Goal: Task Accomplishment & Management: Manage account settings

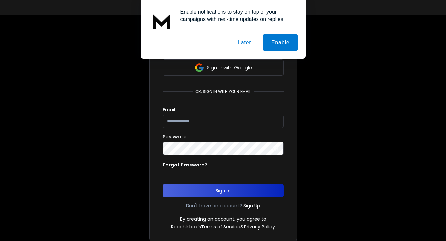
click at [205, 116] on input "email" at bounding box center [223, 121] width 121 height 13
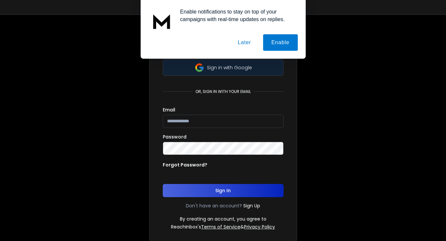
paste input "**********"
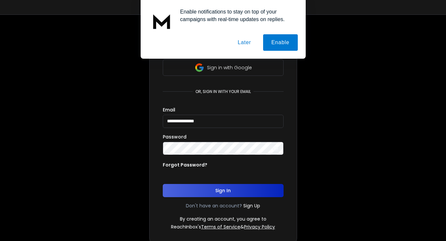
type input "**********"
click at [246, 45] on button "Later" at bounding box center [245, 42] width 30 height 17
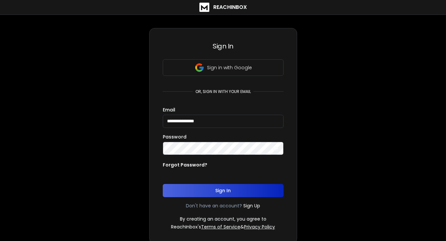
click at [224, 199] on div "**********" at bounding box center [223, 144] width 121 height 171
click at [224, 193] on button "Sign In" at bounding box center [223, 190] width 121 height 13
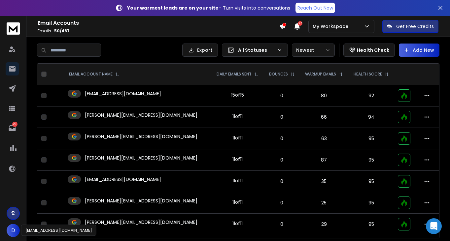
click at [14, 228] on span "D" at bounding box center [13, 230] width 13 height 13
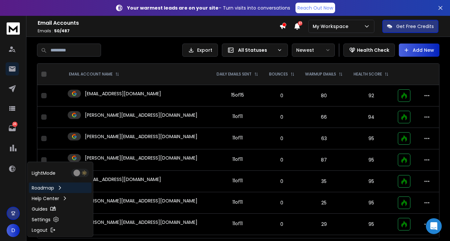
click at [84, 171] on icon at bounding box center [84, 173] width 5 height 5
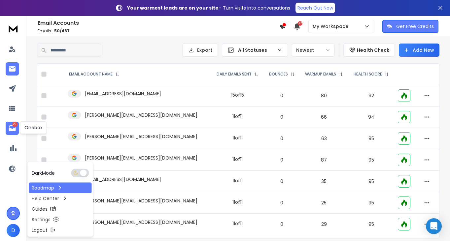
click at [9, 128] on icon at bounding box center [12, 129] width 7 height 6
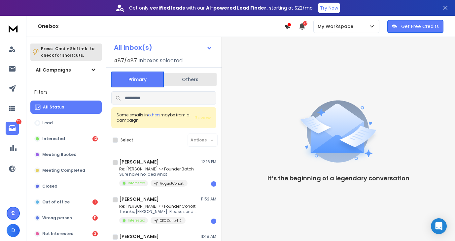
click at [175, 92] on input at bounding box center [163, 97] width 105 height 13
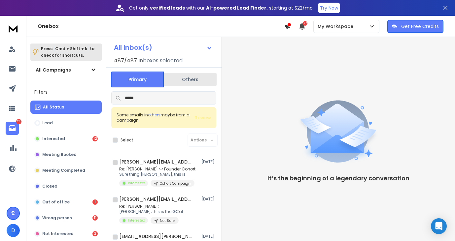
click at [140, 101] on input "*****" at bounding box center [163, 97] width 105 height 13
type input "*****"
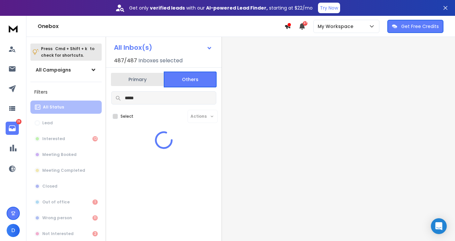
click at [169, 83] on button "Others" at bounding box center [190, 80] width 53 height 16
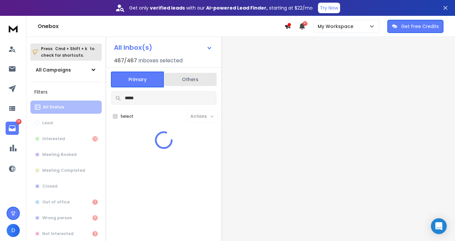
click at [132, 73] on button "Primary" at bounding box center [137, 80] width 53 height 16
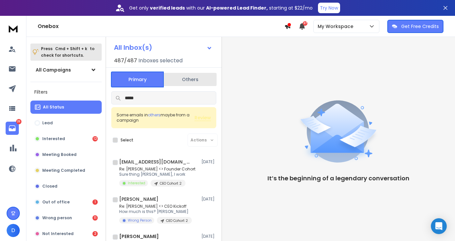
click at [158, 102] on input "*****" at bounding box center [163, 97] width 105 height 13
paste input "**********"
type input "**********"
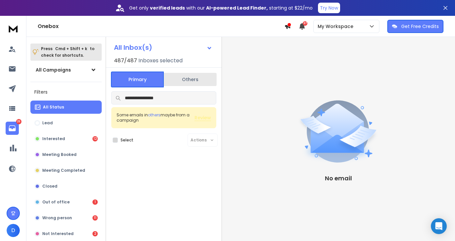
click at [177, 84] on button "Others" at bounding box center [190, 79] width 53 height 15
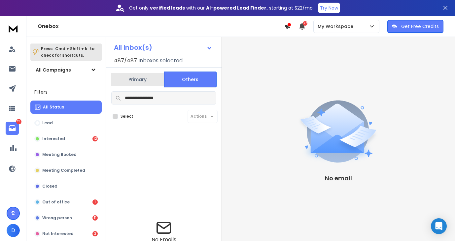
click at [140, 80] on button "Primary" at bounding box center [137, 79] width 53 height 15
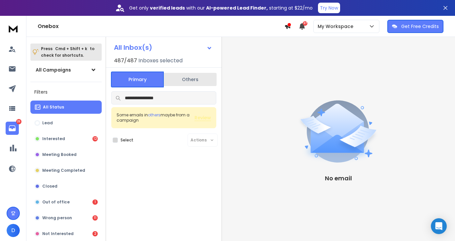
click at [136, 94] on input "**********" at bounding box center [163, 97] width 105 height 13
click at [133, 97] on input "**********" at bounding box center [163, 97] width 105 height 13
type input "**********"
drag, startPoint x: 163, startPoint y: 97, endPoint x: 151, endPoint y: 97, distance: 11.2
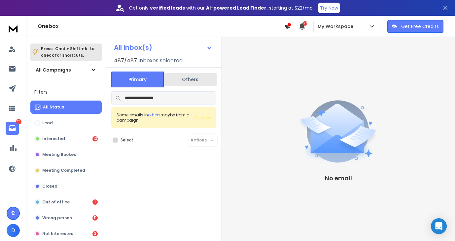
click at [151, 97] on input "**********" at bounding box center [163, 97] width 105 height 13
click at [180, 83] on button "Others" at bounding box center [190, 79] width 53 height 15
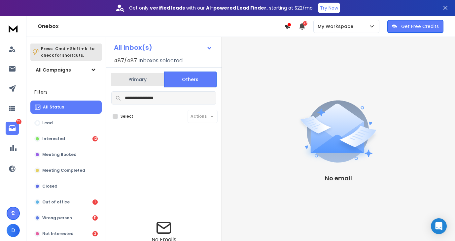
drag, startPoint x: 177, startPoint y: 101, endPoint x: 109, endPoint y: 96, distance: 67.9
click at [111, 96] on input "**********" at bounding box center [163, 97] width 105 height 13
click at [135, 79] on button "Primary" at bounding box center [137, 79] width 53 height 15
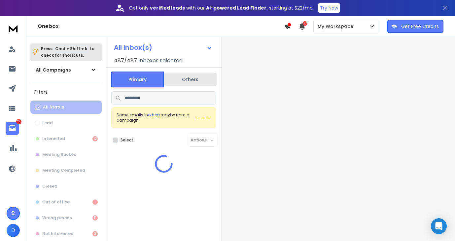
click at [151, 90] on div at bounding box center [164, 97] width 110 height 16
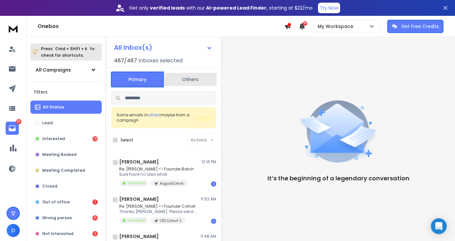
click at [151, 96] on input at bounding box center [163, 97] width 105 height 13
paste input "**********"
click at [140, 96] on input "**********" at bounding box center [163, 97] width 105 height 13
click at [147, 97] on input "**********" at bounding box center [163, 97] width 105 height 13
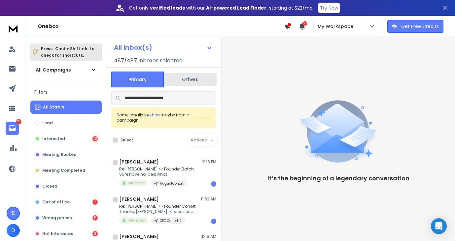
type input "**********"
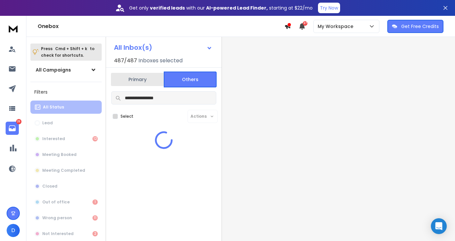
click at [175, 81] on button "Others" at bounding box center [190, 80] width 53 height 16
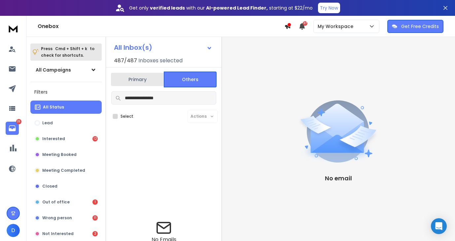
drag, startPoint x: 165, startPoint y: 97, endPoint x: 108, endPoint y: 98, distance: 56.5
click at [111, 98] on input "**********" at bounding box center [163, 97] width 105 height 13
paste input
type input "**********"
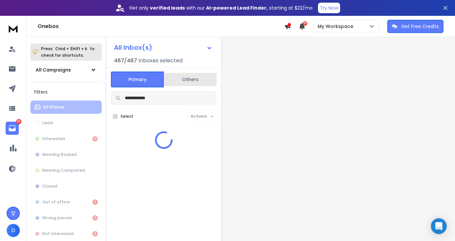
click at [152, 81] on button "Primary" at bounding box center [137, 80] width 53 height 16
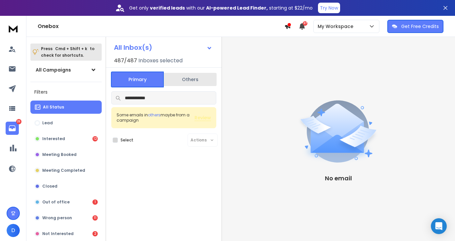
drag, startPoint x: 136, startPoint y: 98, endPoint x: 103, endPoint y: 98, distance: 33.0
click at [111, 98] on input "**********" at bounding box center [163, 97] width 105 height 13
click at [181, 84] on button "Others" at bounding box center [190, 79] width 53 height 15
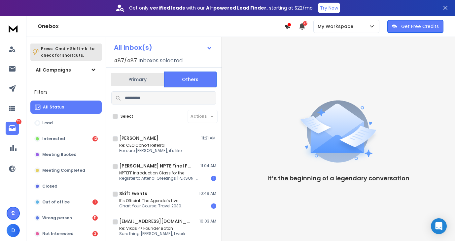
click at [141, 81] on button "Primary" at bounding box center [137, 79] width 53 height 15
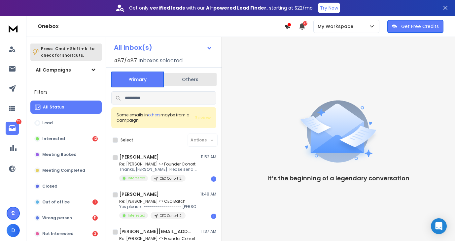
scroll to position [46, 0]
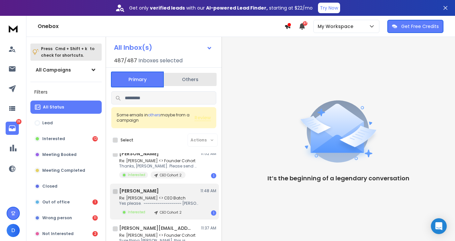
click at [203, 200] on div "Re: Dina <> CEO Batch Yes please. ~~~~~~~~~~~~~~~~~~~ Dina Ghobrial Founder & C…" at bounding box center [167, 206] width 97 height 20
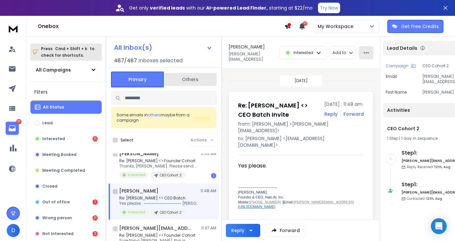
click at [367, 54] on button "button" at bounding box center [366, 52] width 15 height 13
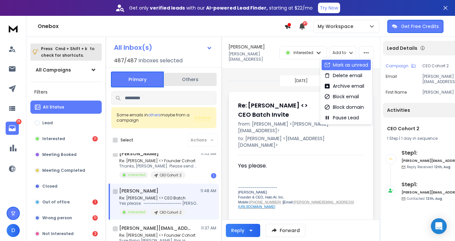
click at [359, 66] on div "Mark as unread" at bounding box center [346, 65] width 44 height 7
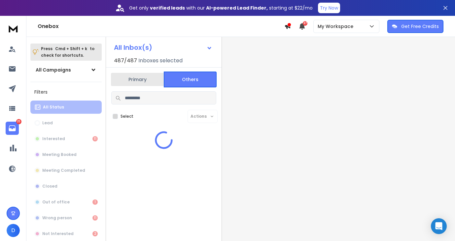
scroll to position [0, 0]
click at [181, 78] on button "Others" at bounding box center [190, 80] width 53 height 16
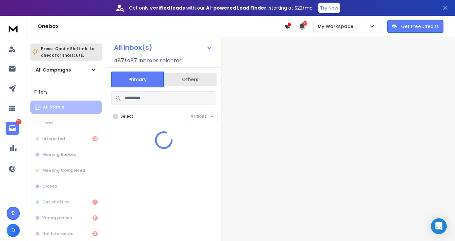
click at [144, 82] on button "Primary" at bounding box center [137, 80] width 53 height 16
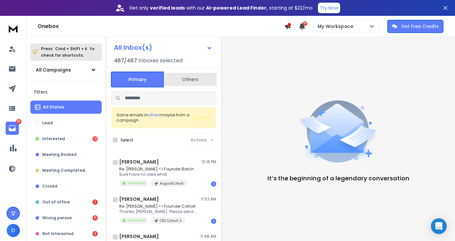
click at [177, 88] on div "Primary Others Some emails in others maybe from a campaign Review Select Action…" at bounding box center [164, 202] width 116 height 259
click at [180, 83] on button "Others" at bounding box center [190, 79] width 53 height 15
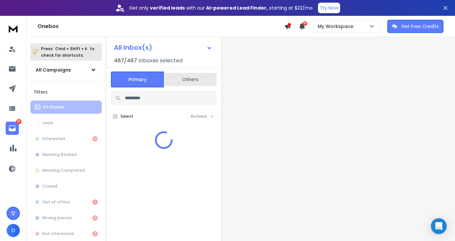
click at [137, 81] on button "Primary" at bounding box center [137, 80] width 53 height 16
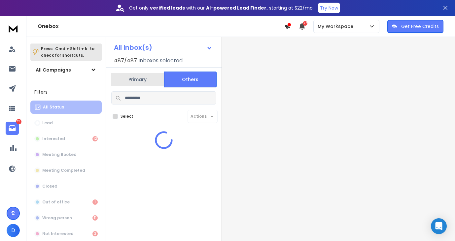
click at [194, 84] on button "Others" at bounding box center [190, 80] width 53 height 16
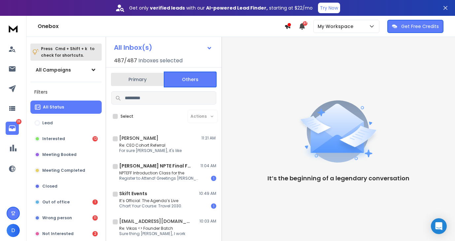
click at [167, 99] on input at bounding box center [163, 97] width 105 height 13
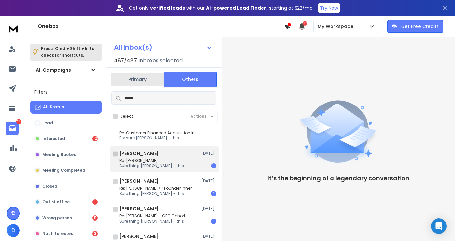
scroll to position [15, 0]
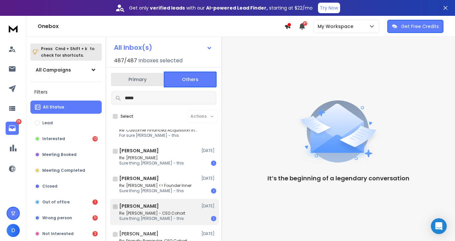
type input "*****"
click at [187, 210] on div "Adam Bar 08 Aug" at bounding box center [167, 206] width 97 height 7
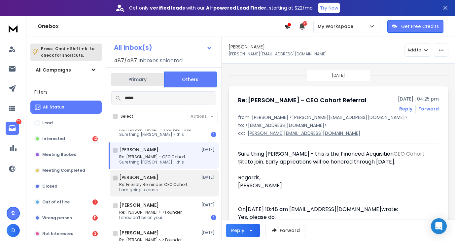
scroll to position [76, 0]
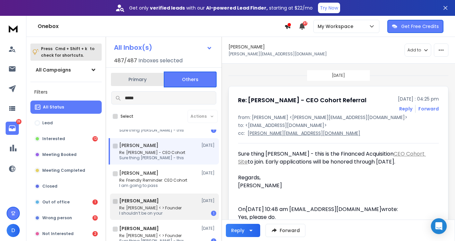
click at [188, 201] on div "David Spitzer 31 Jul" at bounding box center [167, 201] width 97 height 7
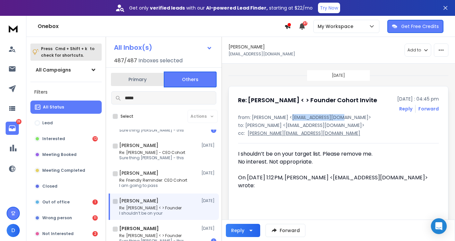
drag, startPoint x: 286, startPoint y: 118, endPoint x: 343, endPoint y: 116, distance: 57.5
click at [340, 119] on p "from: David Spitzer <ds@upperdiamond.com>" at bounding box center [338, 117] width 201 height 7
copy p "ds@upperdiamond.com"
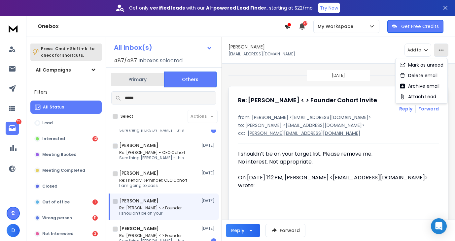
click at [440, 51] on icon "button" at bounding box center [441, 50] width 6 height 6
click at [421, 73] on div "Delete email" at bounding box center [419, 75] width 38 height 7
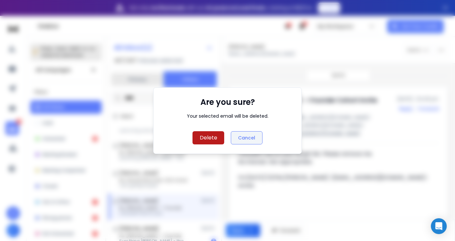
click at [202, 142] on button "Delete" at bounding box center [209, 137] width 32 height 13
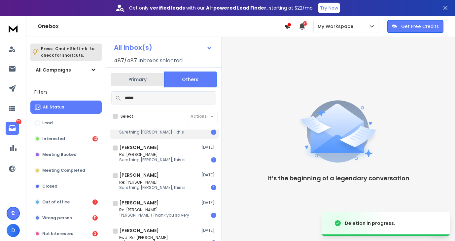
scroll to position [258, 0]
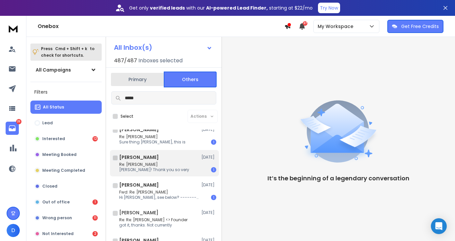
click at [191, 170] on div "Re: David Adam! Thank you so very 1" at bounding box center [167, 167] width 97 height 11
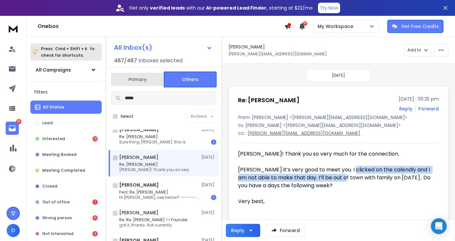
drag, startPoint x: 351, startPoint y: 172, endPoint x: 352, endPoint y: 177, distance: 5.0
click at [352, 177] on div "Jonathan it’s very good to meet you. I clicked on the calendly and I am not abl…" at bounding box center [334, 178] width 193 height 24
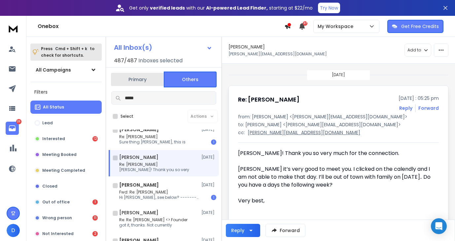
scroll to position [0, 0]
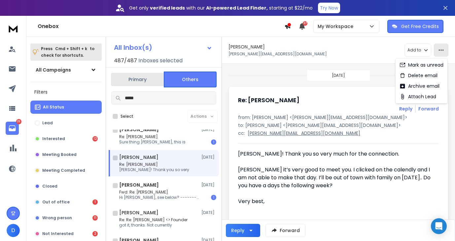
click at [445, 47] on button "button" at bounding box center [441, 50] width 15 height 13
click at [421, 66] on div "Mark as unread" at bounding box center [422, 65] width 44 height 7
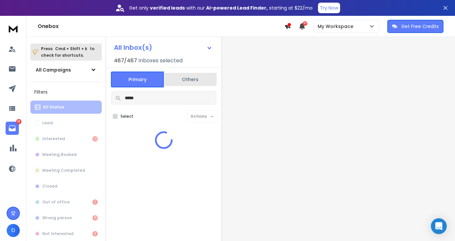
click at [147, 82] on button "Primary" at bounding box center [137, 80] width 53 height 16
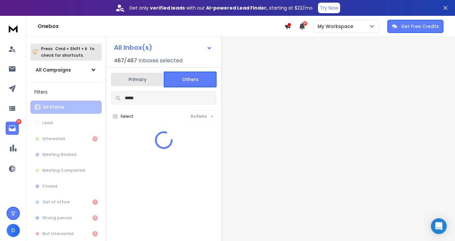
click at [195, 80] on button "Others" at bounding box center [190, 80] width 53 height 16
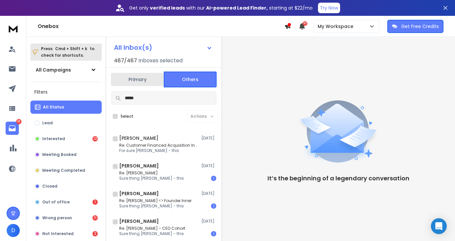
click at [155, 77] on button "Primary" at bounding box center [137, 79] width 53 height 15
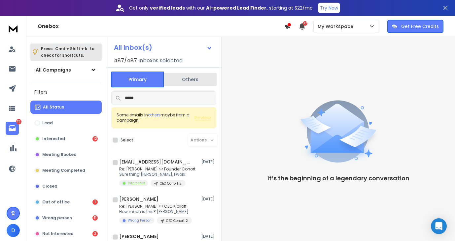
click at [181, 75] on button "Others" at bounding box center [190, 79] width 53 height 15
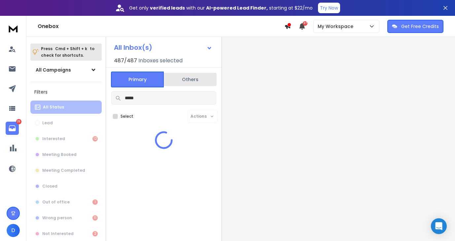
click at [149, 78] on button "Primary" at bounding box center [137, 80] width 53 height 16
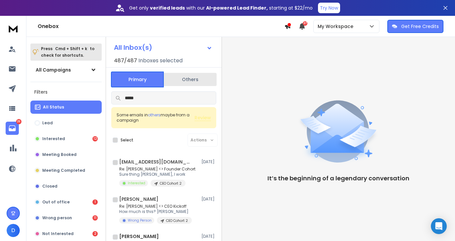
click at [150, 98] on input "*****" at bounding box center [163, 97] width 105 height 13
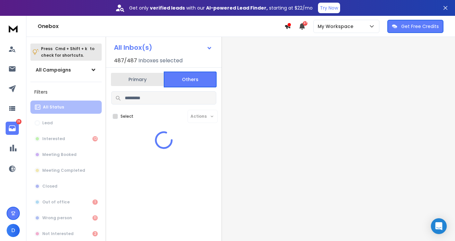
click at [179, 83] on button "Others" at bounding box center [190, 80] width 53 height 16
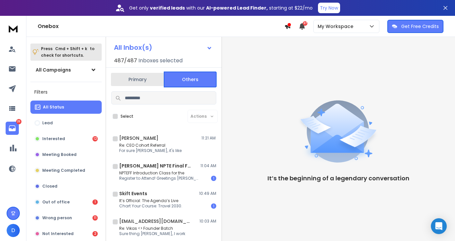
click at [165, 102] on input at bounding box center [163, 97] width 105 height 13
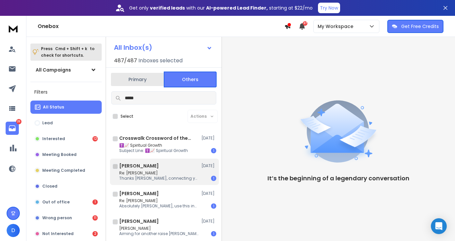
type input "*****"
click at [204, 175] on div "Re: Jacob Thanks Jacob, connecting you to 1" at bounding box center [167, 176] width 97 height 11
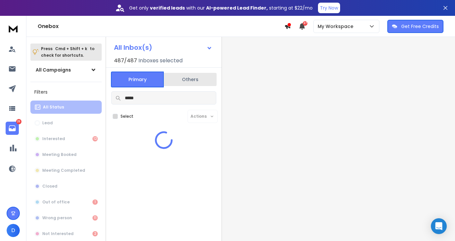
click at [136, 80] on button "Primary" at bounding box center [137, 80] width 53 height 16
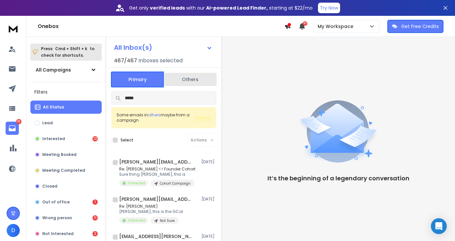
click at [175, 97] on input "*****" at bounding box center [163, 97] width 105 height 13
paste input "******"
type input "**********"
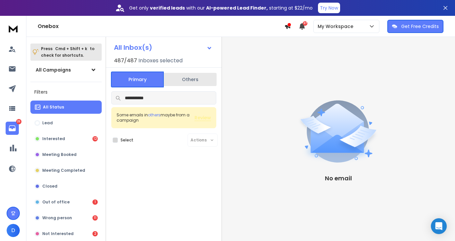
click at [183, 74] on button "Others" at bounding box center [190, 79] width 53 height 15
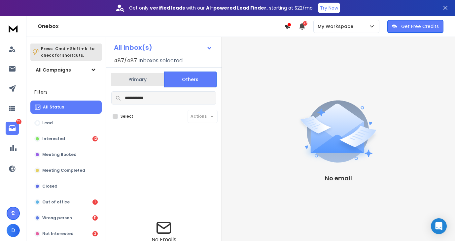
drag, startPoint x: 153, startPoint y: 102, endPoint x: 117, endPoint y: 101, distance: 36.0
click at [117, 102] on input "**********" at bounding box center [163, 97] width 105 height 13
drag, startPoint x: 169, startPoint y: 102, endPoint x: 113, endPoint y: 98, distance: 56.0
click at [113, 98] on input "**********" at bounding box center [163, 97] width 105 height 13
type input "*"
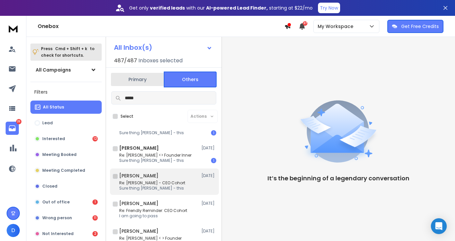
scroll to position [129, 0]
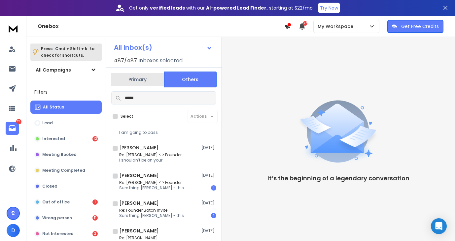
type input "*****"
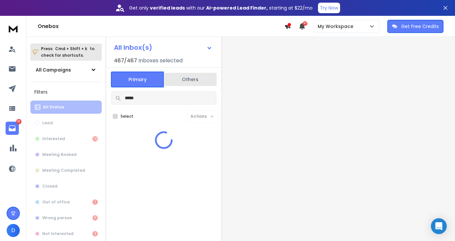
click at [144, 73] on button "Primary" at bounding box center [137, 80] width 53 height 16
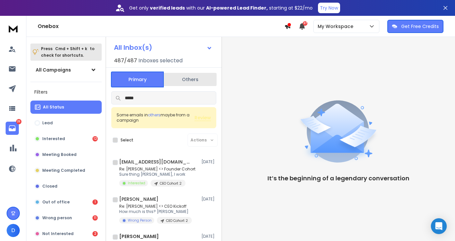
click at [147, 104] on input "*****" at bounding box center [163, 97] width 105 height 13
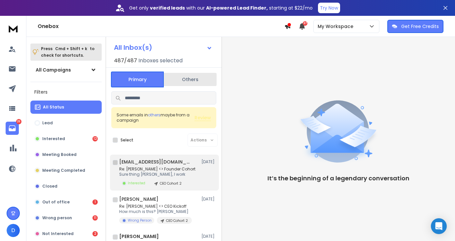
click at [164, 164] on h1 "[EMAIL_ADDRESS][DOMAIN_NAME]" at bounding box center [155, 162] width 73 height 7
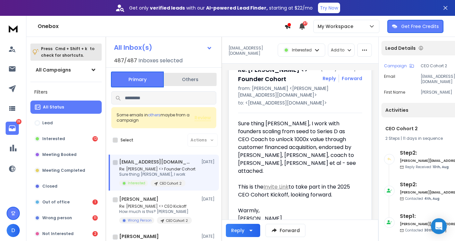
scroll to position [0, 0]
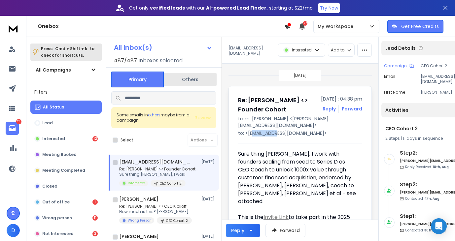
drag, startPoint x: 255, startPoint y: 127, endPoint x: 278, endPoint y: 128, distance: 22.8
click at [278, 130] on p "to: <[EMAIL_ADDRESS][DOMAIN_NAME]>" at bounding box center [300, 133] width 124 height 7
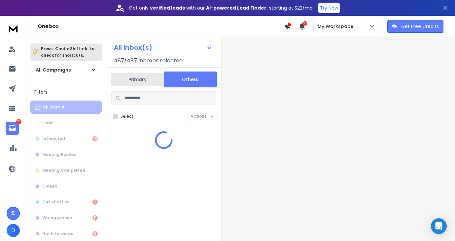
click at [184, 78] on button "Others" at bounding box center [190, 80] width 53 height 16
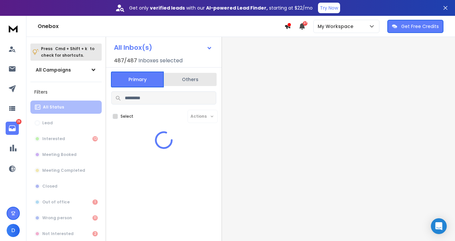
click at [133, 78] on button "Primary" at bounding box center [137, 80] width 53 height 16
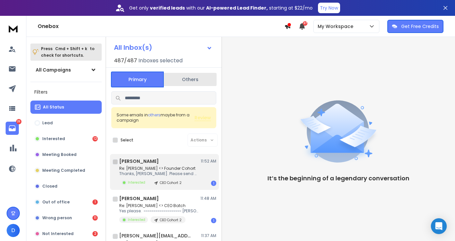
scroll to position [53, 0]
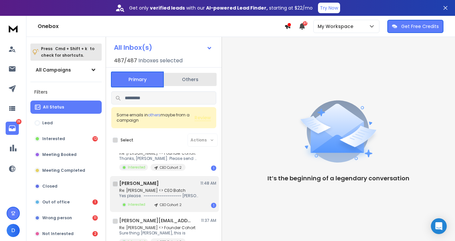
click at [168, 188] on div "Dina Ghobrial 11:48 AM Re: Dina <> CEO Batch Yes please. ~~~~~~~~~~~~~~~~~~~ Di…" at bounding box center [167, 194] width 97 height 28
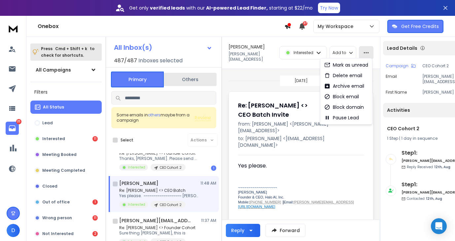
click at [368, 51] on icon "button" at bounding box center [366, 53] width 6 height 6
click at [366, 61] on div "Mark as unread" at bounding box center [346, 65] width 49 height 11
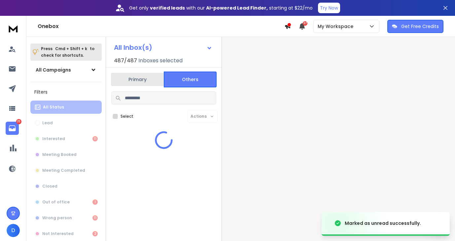
click at [182, 79] on button "Others" at bounding box center [190, 80] width 53 height 16
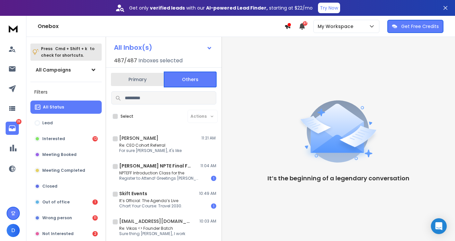
click at [139, 74] on button "Primary" at bounding box center [137, 79] width 53 height 15
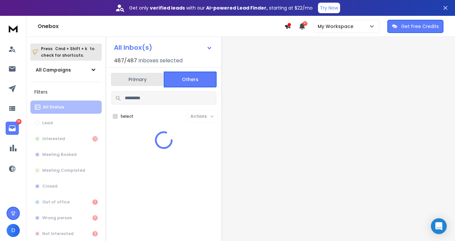
click at [191, 78] on button "Others" at bounding box center [190, 80] width 53 height 16
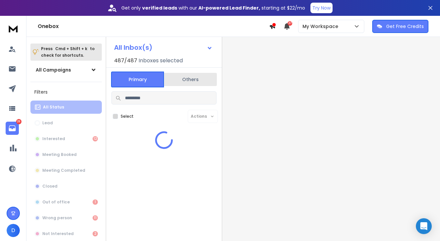
click at [134, 75] on button "Primary" at bounding box center [137, 80] width 53 height 16
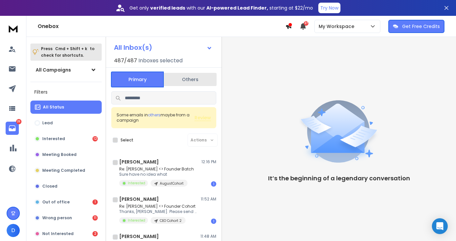
click at [190, 78] on button "Others" at bounding box center [190, 79] width 53 height 15
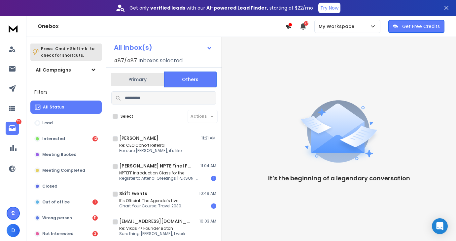
click at [138, 79] on button "Primary" at bounding box center [137, 79] width 53 height 15
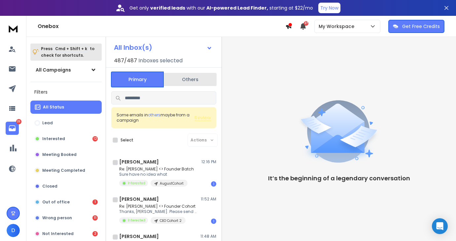
click at [183, 83] on button "Others" at bounding box center [190, 79] width 53 height 15
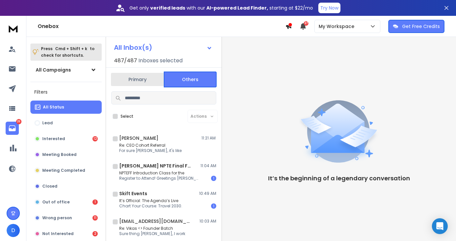
click at [150, 83] on button "Primary" at bounding box center [137, 79] width 53 height 15
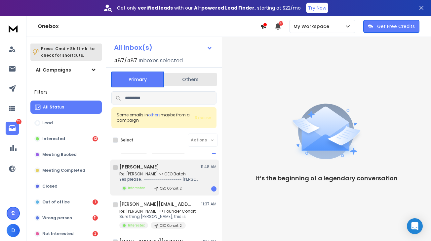
scroll to position [68, 0]
click at [191, 183] on p "Yes please. ~~~~~~~~~~~~~~~~~~~ [PERSON_NAME] Founder & CEO," at bounding box center [158, 180] width 79 height 5
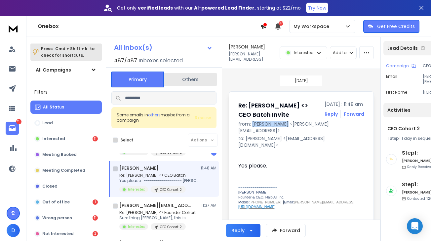
drag, startPoint x: 258, startPoint y: 120, endPoint x: 283, endPoint y: 117, distance: 24.9
click at [283, 121] on p "from: [PERSON_NAME] <[PERSON_NAME][EMAIL_ADDRESS]>" at bounding box center [301, 127] width 126 height 13
copy p "[PERSON_NAME]"
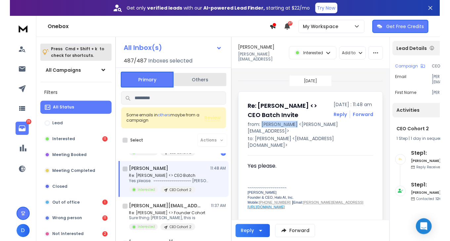
scroll to position [0, 0]
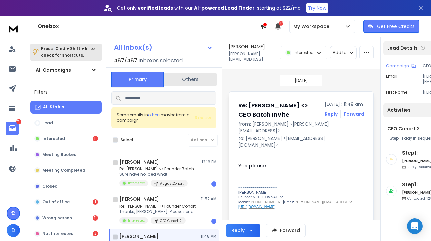
click at [322, 141] on div "Re: Dina <> CEO Batch Invite 12 August 2025 : 11:48 am Reply Forward from: Dina…" at bounding box center [301, 225] width 126 height 248
click at [171, 77] on button "Others" at bounding box center [190, 79] width 53 height 15
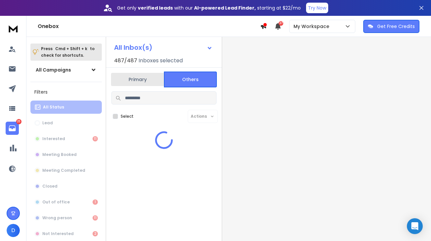
click at [182, 81] on button "Others" at bounding box center [190, 80] width 53 height 16
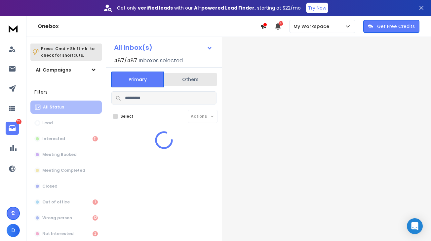
click at [142, 82] on button "Primary" at bounding box center [137, 80] width 53 height 16
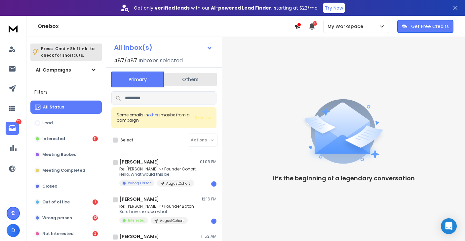
click at [192, 89] on div at bounding box center [164, 97] width 110 height 16
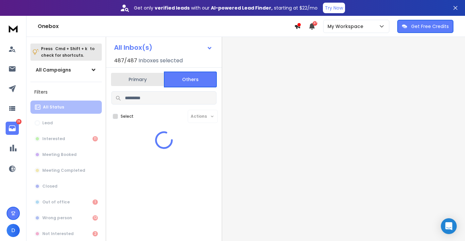
click at [193, 83] on button "Others" at bounding box center [190, 80] width 53 height 16
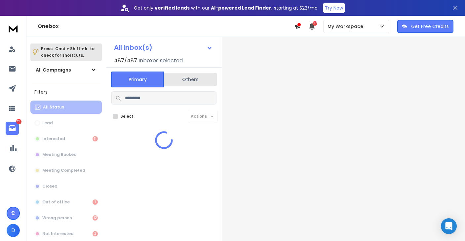
click at [145, 82] on button "Primary" at bounding box center [137, 80] width 53 height 16
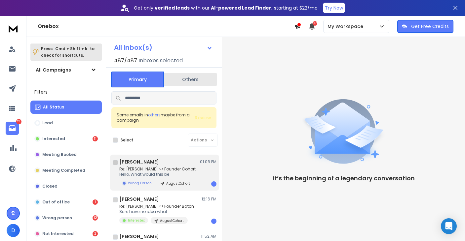
click at [185, 161] on div "Brian Rowe 01:06 PM" at bounding box center [167, 162] width 97 height 7
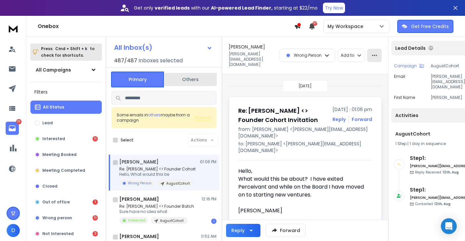
click at [377, 53] on icon "button" at bounding box center [374, 56] width 6 height 6
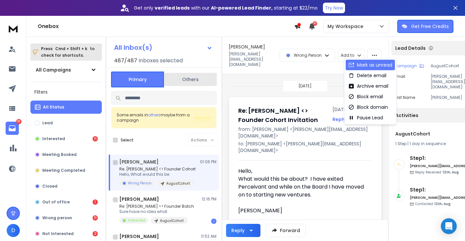
click at [370, 65] on div "Mark as unread" at bounding box center [370, 65] width 44 height 7
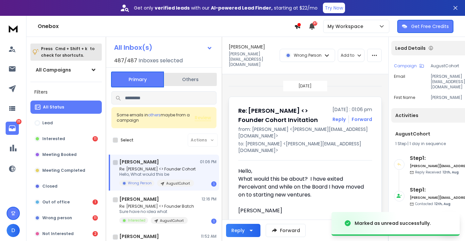
click at [192, 77] on button "Others" at bounding box center [190, 79] width 53 height 15
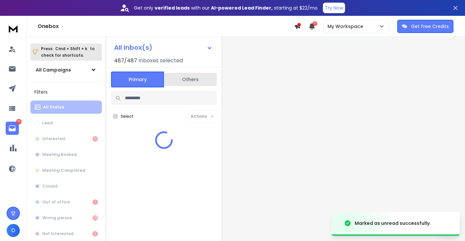
click at [154, 82] on button "Primary" at bounding box center [137, 80] width 53 height 16
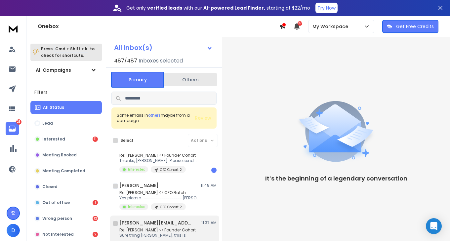
scroll to position [76, 0]
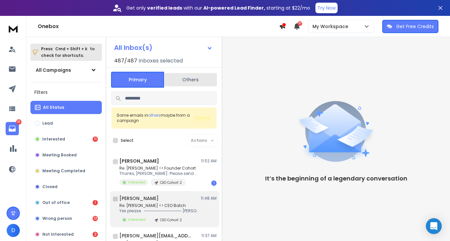
click at [195, 202] on div "Dina Ghobrial 11:48 AM Re: Dina <> CEO Batch Yes please. ~~~~~~~~~~~~~~~~~~~ Di…" at bounding box center [167, 209] width 97 height 28
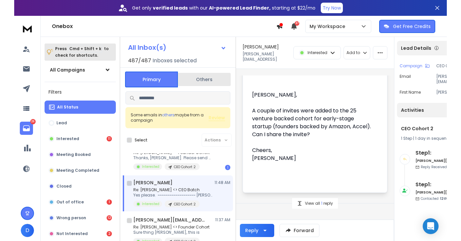
scroll to position [0, 0]
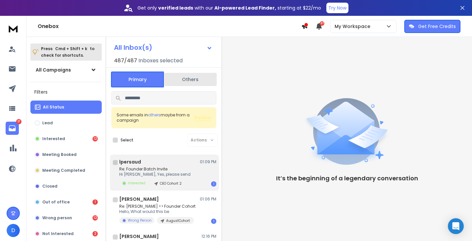
scroll to position [8, 0]
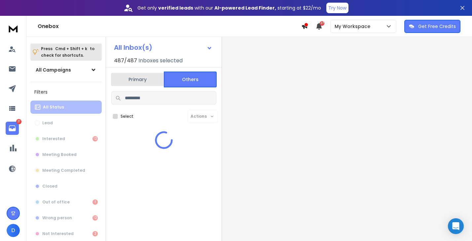
click at [190, 77] on button "Others" at bounding box center [190, 80] width 53 height 16
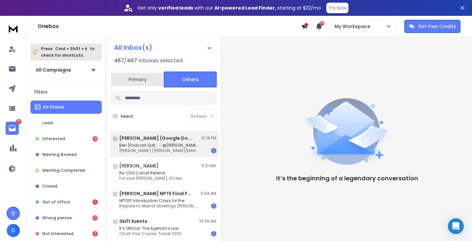
click at [178, 142] on div "[PERSON_NAME] (Google Docs) 01:19 PM [PERSON_NAME] [Podcast Outl... - @[PERSON_…" at bounding box center [167, 144] width 97 height 18
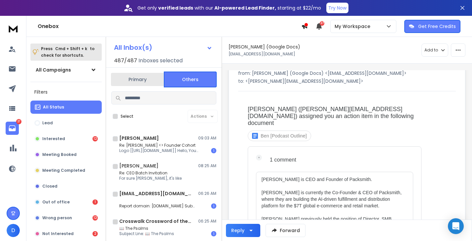
scroll to position [175, 0]
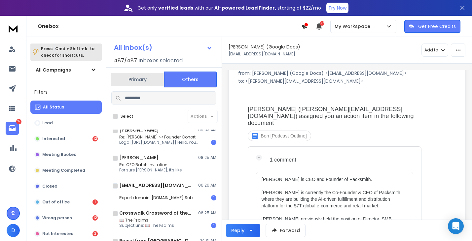
click at [138, 72] on div "All Inbox(s) 487 / 487 Inboxes selected Primary Others Select Actions [PERSON_N…" at bounding box center [164, 157] width 116 height 241
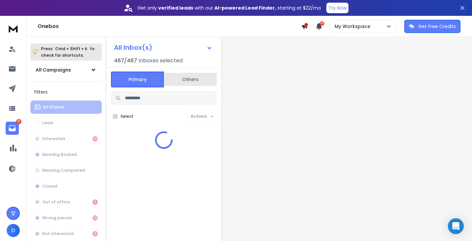
scroll to position [0, 0]
click at [138, 75] on button "Primary" at bounding box center [137, 80] width 53 height 16
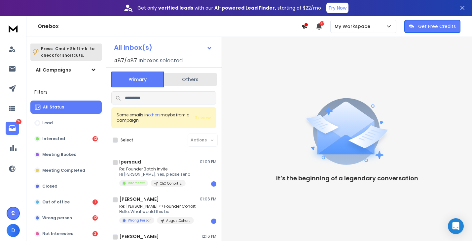
click at [183, 81] on button "Others" at bounding box center [190, 79] width 53 height 15
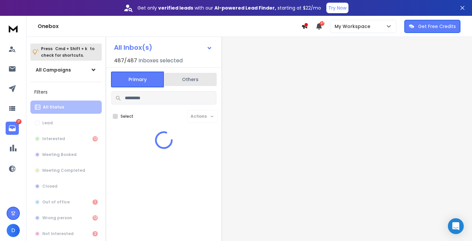
click at [151, 83] on button "Primary" at bounding box center [137, 80] width 53 height 16
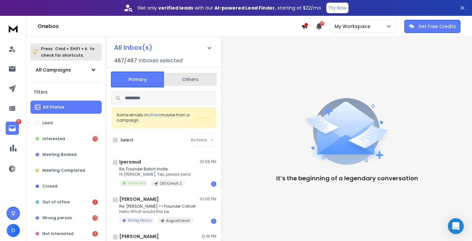
click at [179, 93] on input at bounding box center [163, 97] width 105 height 13
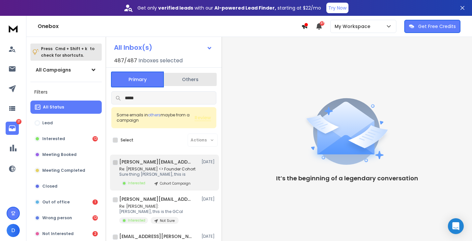
click at [192, 167] on div "[PERSON_NAME][EMAIL_ADDRESS][DOMAIN_NAME] [DATE] Re: [PERSON_NAME] <> Founder C…" at bounding box center [167, 173] width 97 height 28
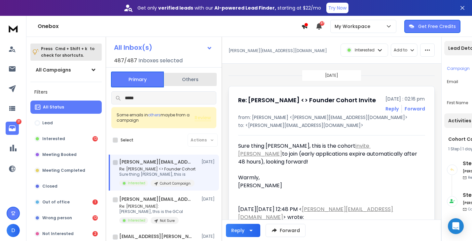
click at [339, 146] on link "invite [PERSON_NAME]" at bounding box center [304, 150] width 132 height 16
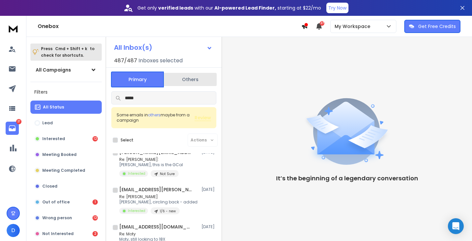
scroll to position [41, 0]
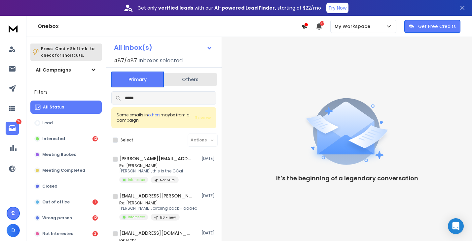
drag, startPoint x: 120, startPoint y: 95, endPoint x: 112, endPoint y: 95, distance: 7.9
click at [112, 95] on input "*****" at bounding box center [163, 97] width 105 height 13
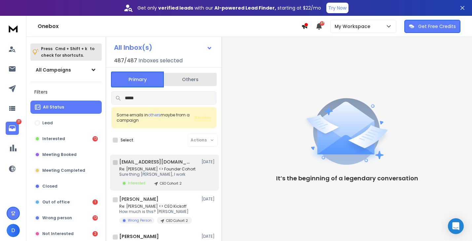
type input "*****"
click at [168, 169] on p "Re: [PERSON_NAME] <> Founder Cohort" at bounding box center [157, 169] width 76 height 5
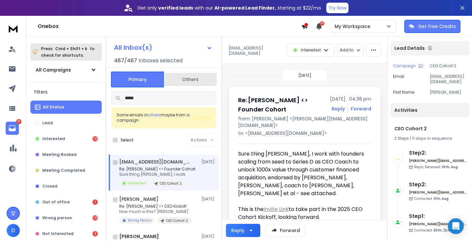
click at [283, 206] on link "Invite Link" at bounding box center [276, 210] width 25 height 8
drag, startPoint x: 277, startPoint y: 127, endPoint x: 252, endPoint y: 128, distance: 25.1
click at [252, 130] on p "to: <[EMAIL_ADDRESS][DOMAIN_NAME]>" at bounding box center [304, 133] width 133 height 7
drag, startPoint x: 249, startPoint y: 127, endPoint x: 306, endPoint y: 128, distance: 57.5
click at [306, 130] on p "to: <[EMAIL_ADDRESS][DOMAIN_NAME]>" at bounding box center [304, 133] width 133 height 7
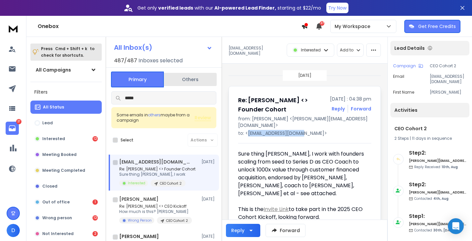
copy p "[EMAIL_ADDRESS][DOMAIN_NAME]"
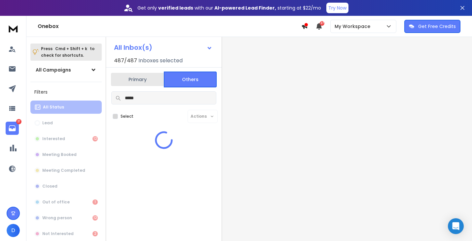
click at [189, 81] on button "Others" at bounding box center [190, 80] width 53 height 16
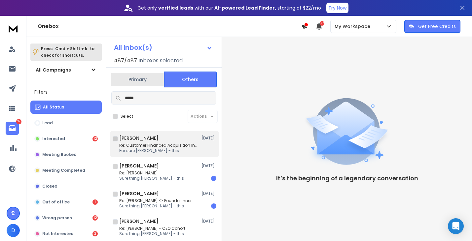
click at [208, 142] on div "[PERSON_NAME] [DATE] Re: Customer Financed Acquisition Invitation For sure [PER…" at bounding box center [167, 144] width 97 height 18
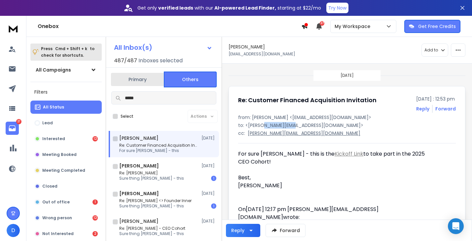
drag, startPoint x: 266, startPoint y: 126, endPoint x: 292, endPoint y: 126, distance: 25.4
click at [292, 126] on p "to: <[PERSON_NAME][EMAIL_ADDRESS][DOMAIN_NAME]>" at bounding box center [347, 125] width 218 height 7
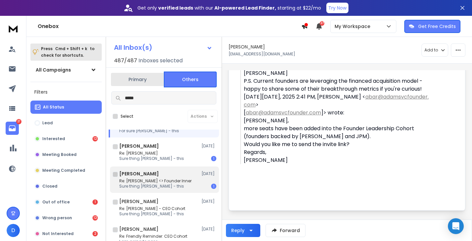
scroll to position [23, 0]
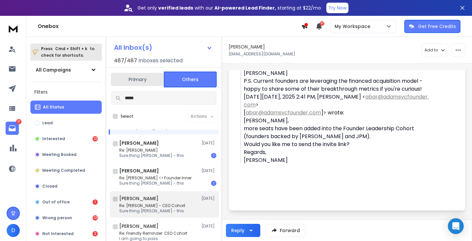
click at [179, 206] on div "Re: [PERSON_NAME] - CEO Cohort Sure thing [PERSON_NAME] - this" at bounding box center [167, 208] width 97 height 11
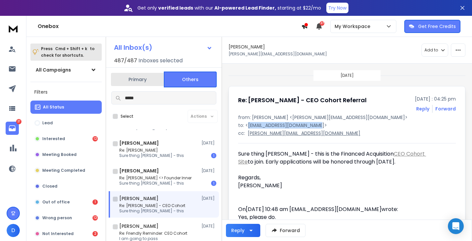
drag, startPoint x: 248, startPoint y: 125, endPoint x: 318, endPoint y: 126, distance: 69.4
click at [318, 126] on p "to: <[EMAIL_ADDRESS][DOMAIN_NAME]>" at bounding box center [347, 125] width 218 height 7
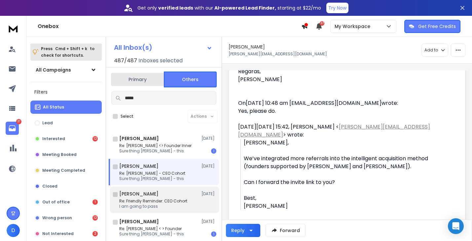
scroll to position [61, 0]
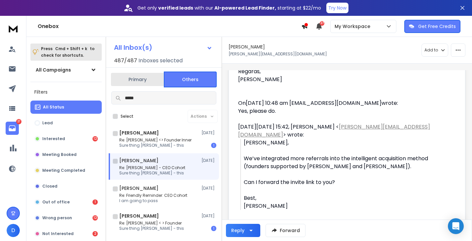
drag, startPoint x: 137, startPoint y: 94, endPoint x: 119, endPoint y: 96, distance: 18.6
click at [119, 96] on input "*****" at bounding box center [163, 97] width 105 height 13
click at [137, 101] on input "*****" at bounding box center [163, 97] width 105 height 13
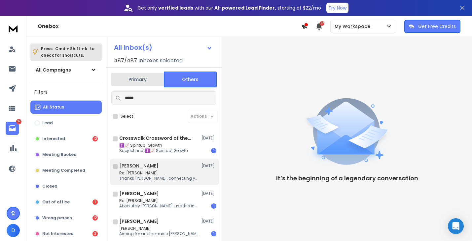
type input "*****"
click at [201, 167] on p "[DATE]" at bounding box center [208, 166] width 15 height 5
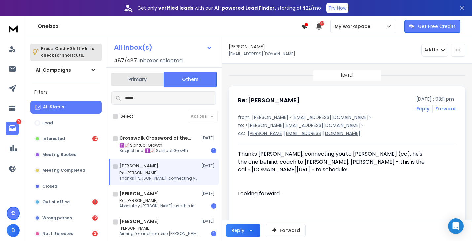
scroll to position [32, 0]
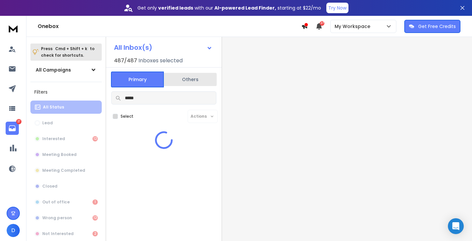
click at [146, 78] on button "Primary" at bounding box center [137, 80] width 53 height 16
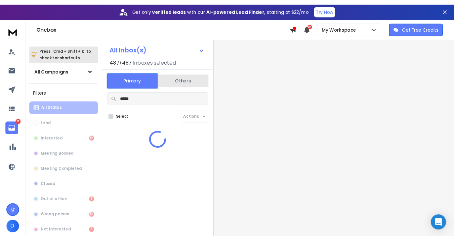
scroll to position [0, 0]
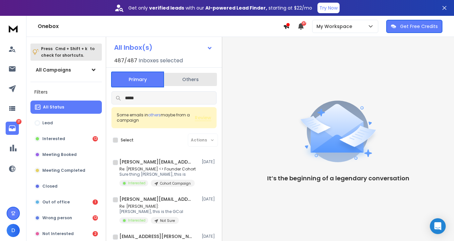
click at [166, 93] on input "*****" at bounding box center [163, 97] width 105 height 13
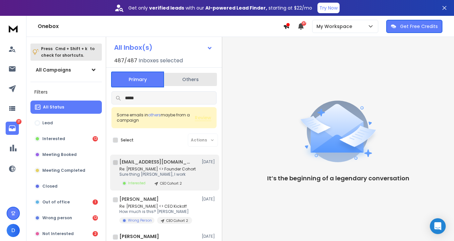
type input "*****"
click at [195, 167] on div "Re: [PERSON_NAME] <> Founder Cohort Sure thing [PERSON_NAME], I work Interested…" at bounding box center [167, 177] width 97 height 20
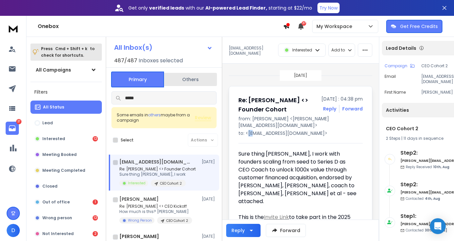
drag, startPoint x: 248, startPoint y: 127, endPoint x: 252, endPoint y: 129, distance: 4.8
click at [252, 130] on p "to: <[EMAIL_ADDRESS][DOMAIN_NAME]>" at bounding box center [300, 133] width 124 height 7
drag, startPoint x: 249, startPoint y: 126, endPoint x: 277, endPoint y: 127, distance: 27.8
click at [277, 130] on p "to: <[EMAIL_ADDRESS][DOMAIN_NAME]>" at bounding box center [300, 133] width 124 height 7
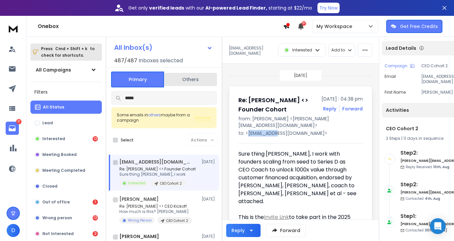
click at [277, 130] on p "to: <[EMAIL_ADDRESS][DOMAIN_NAME]>" at bounding box center [300, 133] width 124 height 7
drag, startPoint x: 249, startPoint y: 127, endPoint x: 305, endPoint y: 197, distance: 89.8
click at [305, 130] on p "to: <[EMAIL_ADDRESS][DOMAIN_NAME]>" at bounding box center [300, 133] width 124 height 7
copy p "[EMAIL_ADDRESS][DOMAIN_NAME]"
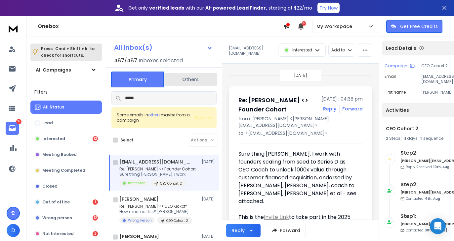
click at [268, 130] on p "to: <[EMAIL_ADDRESS][DOMAIN_NAME]>" at bounding box center [300, 133] width 124 height 7
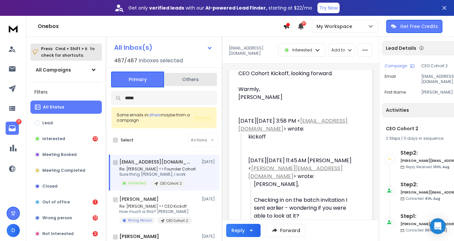
scroll to position [167, 0]
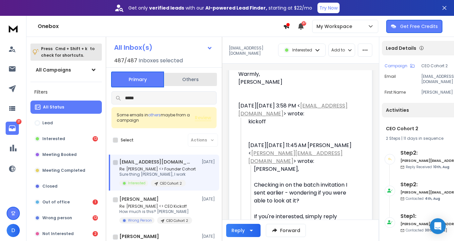
click at [156, 92] on input "*****" at bounding box center [163, 97] width 105 height 13
click at [155, 94] on input "*****" at bounding box center [163, 97] width 105 height 13
click at [200, 80] on button "Others" at bounding box center [190, 79] width 53 height 15
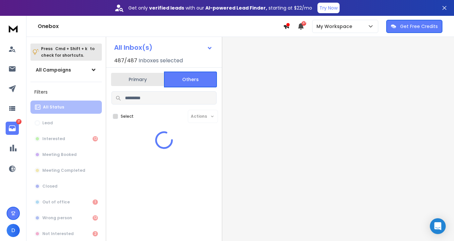
scroll to position [0, 0]
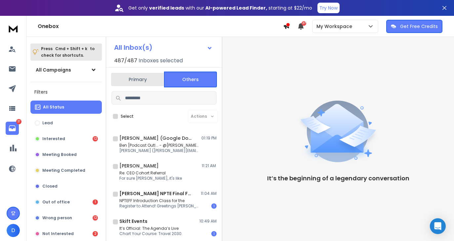
click at [133, 79] on button "Primary" at bounding box center [137, 79] width 53 height 15
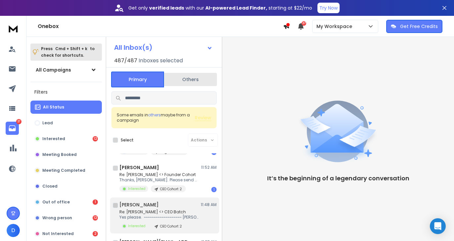
scroll to position [122, 0]
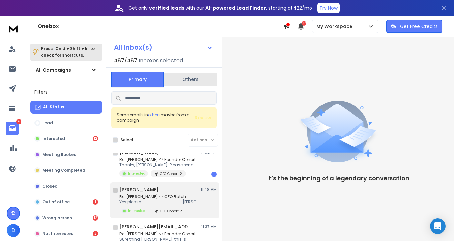
click at [205, 195] on div "Re: [PERSON_NAME] <> CEO Batch Yes please. ~~~~~~~~~~~~~~~~~~~ [PERSON_NAME] Fo…" at bounding box center [167, 205] width 97 height 20
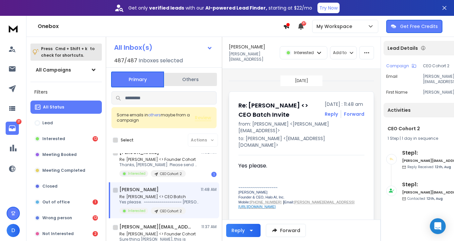
scroll to position [0, 0]
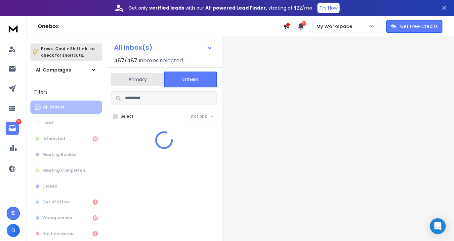
click at [192, 81] on button "Others" at bounding box center [190, 80] width 53 height 16
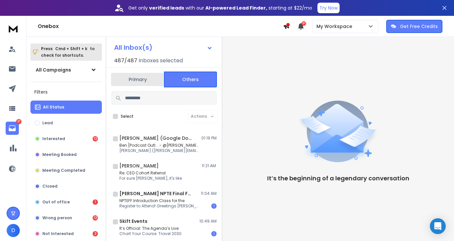
click at [140, 85] on button "Primary" at bounding box center [137, 79] width 53 height 15
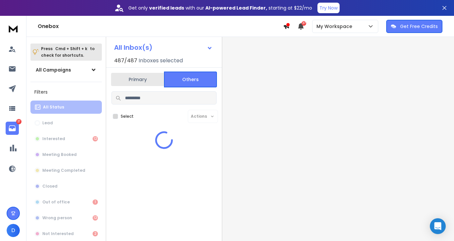
click at [195, 85] on button "Others" at bounding box center [190, 80] width 53 height 16
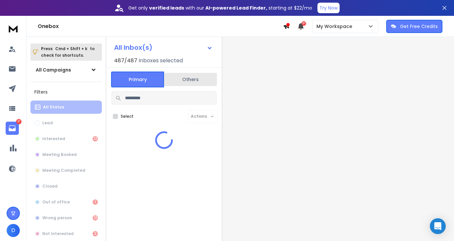
click at [127, 78] on button "Primary" at bounding box center [137, 80] width 53 height 16
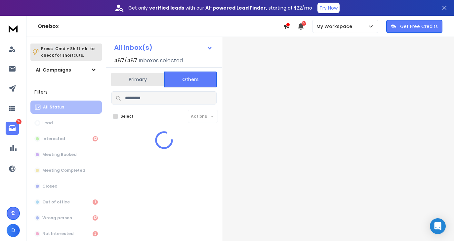
click at [203, 80] on button "Others" at bounding box center [190, 80] width 53 height 16
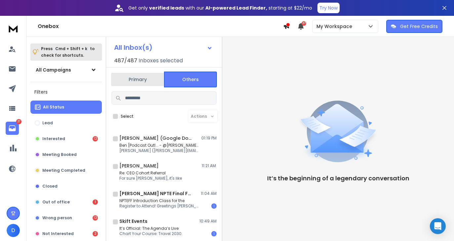
click at [127, 83] on button "Primary" at bounding box center [137, 79] width 53 height 15
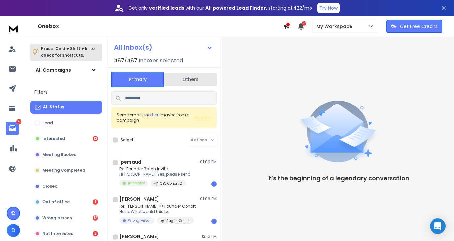
click at [165, 95] on input at bounding box center [163, 97] width 105 height 13
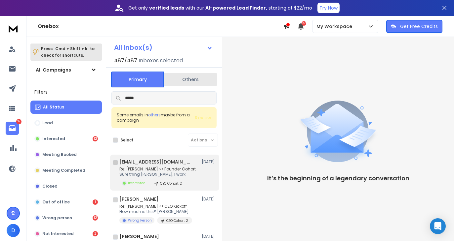
type input "*****"
click at [184, 163] on div "[EMAIL_ADDRESS][DOMAIN_NAME] [DATE]" at bounding box center [167, 162] width 97 height 7
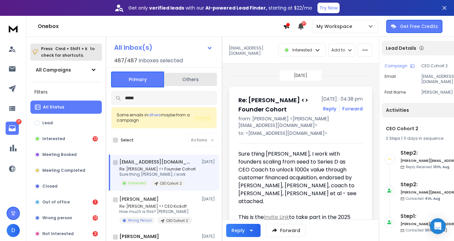
scroll to position [53, 0]
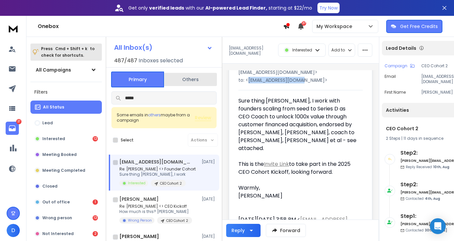
drag, startPoint x: 248, startPoint y: 73, endPoint x: 306, endPoint y: 75, distance: 58.2
click at [306, 77] on p "to: <[EMAIL_ADDRESS][DOMAIN_NAME]>" at bounding box center [300, 80] width 124 height 7
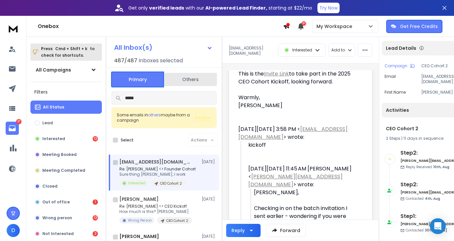
scroll to position [144, 0]
copy p "[EMAIL_ADDRESS][DOMAIN_NAME]"
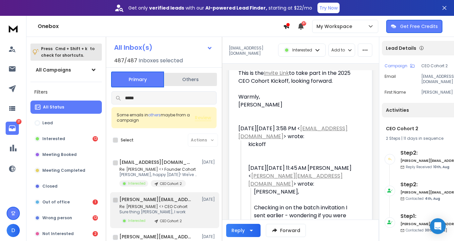
scroll to position [160, 0]
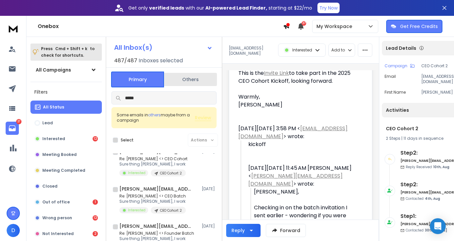
click at [143, 99] on input "*****" at bounding box center [163, 97] width 105 height 13
drag, startPoint x: 164, startPoint y: 89, endPoint x: 184, endPoint y: 71, distance: 27.0
click at [163, 88] on div "Primary Others Some emails in others maybe from a campaign Review Select Action…" at bounding box center [164, 202] width 116 height 259
click at [184, 71] on div "All Inbox(s) 487 / 487 Inboxes selected Primary Others Some emails in others ma…" at bounding box center [164, 157] width 116 height 241
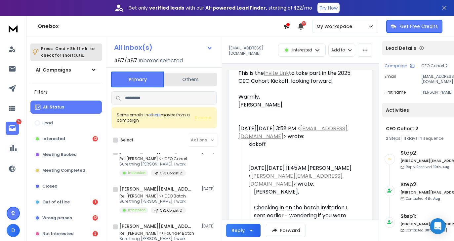
click at [178, 78] on button "Others" at bounding box center [190, 79] width 53 height 15
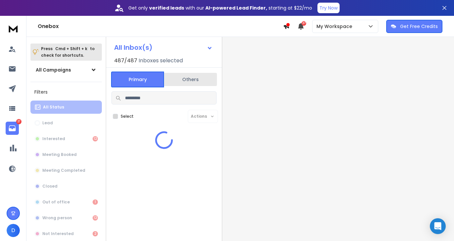
click at [141, 78] on button "Primary" at bounding box center [137, 80] width 53 height 16
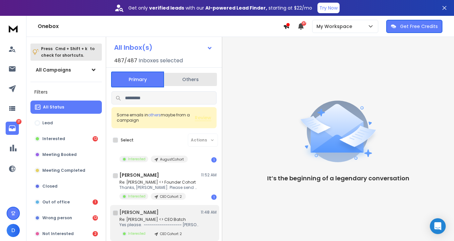
scroll to position [144, 0]
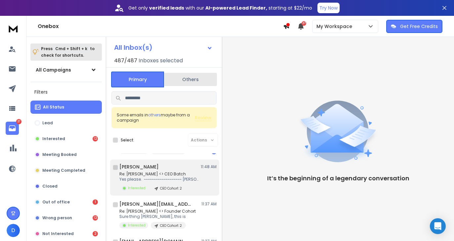
click at [194, 176] on p "Re: [PERSON_NAME] <> CEO Batch" at bounding box center [158, 174] width 79 height 5
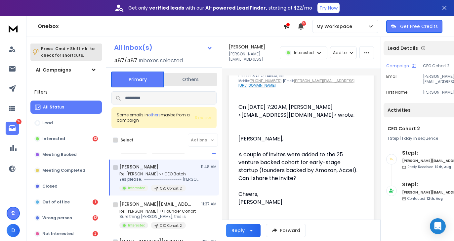
scroll to position [0, 0]
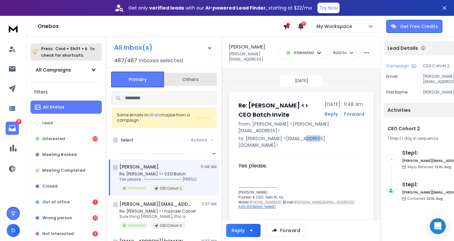
click at [272, 135] on p "to: [PERSON_NAME] <[EMAIL_ADDRESS][DOMAIN_NAME]>" at bounding box center [301, 141] width 126 height 13
drag, startPoint x: 252, startPoint y: 120, endPoint x: 283, endPoint y: 122, distance: 31.1
click at [283, 122] on p "from: [PERSON_NAME] <[PERSON_NAME][EMAIL_ADDRESS]>" at bounding box center [301, 127] width 126 height 13
click at [268, 135] on p "to: [PERSON_NAME] <[EMAIL_ADDRESS][DOMAIN_NAME]>" at bounding box center [301, 141] width 126 height 13
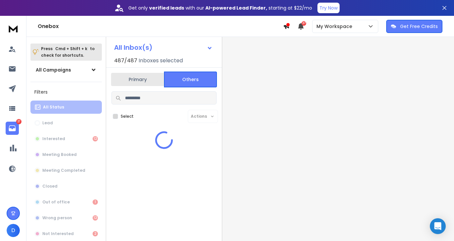
click at [191, 85] on button "Others" at bounding box center [190, 80] width 53 height 16
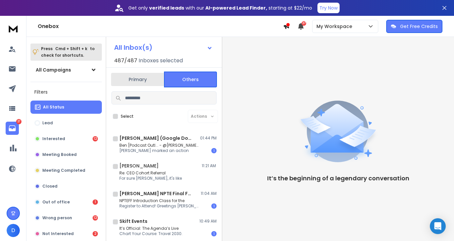
click at [145, 81] on button "Primary" at bounding box center [137, 79] width 53 height 15
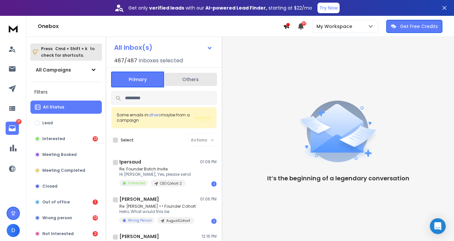
click at [148, 100] on input at bounding box center [163, 97] width 105 height 13
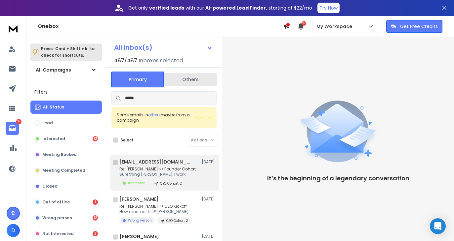
type input "*****"
click at [175, 165] on h1 "[EMAIL_ADDRESS][DOMAIN_NAME]" at bounding box center [155, 162] width 73 height 7
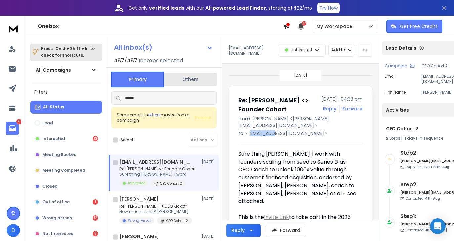
drag, startPoint x: 251, startPoint y: 127, endPoint x: 274, endPoint y: 129, distance: 23.3
click at [274, 130] on p "to: <[EMAIL_ADDRESS][DOMAIN_NAME]>" at bounding box center [300, 133] width 124 height 7
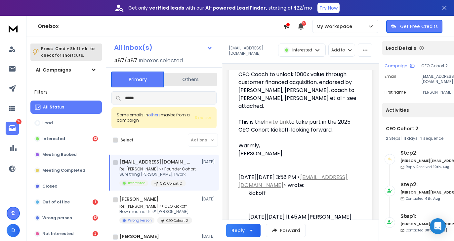
scroll to position [122, 0]
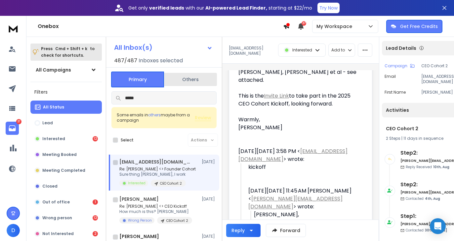
click at [159, 100] on input "*****" at bounding box center [163, 97] width 105 height 13
click at [182, 76] on button "Others" at bounding box center [190, 79] width 53 height 15
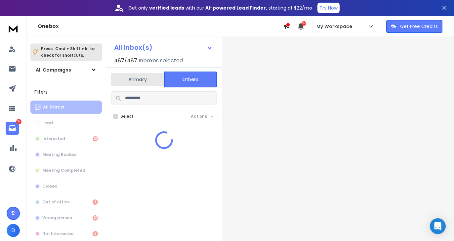
click at [152, 83] on button "Primary" at bounding box center [137, 79] width 53 height 15
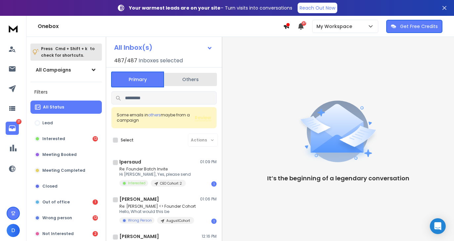
click at [191, 78] on button "Others" at bounding box center [190, 79] width 53 height 15
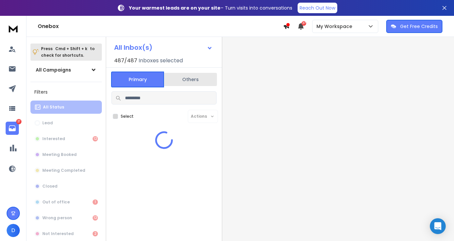
click at [135, 76] on button "Primary" at bounding box center [137, 80] width 53 height 16
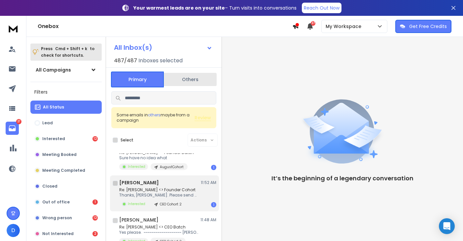
scroll to position [106, 0]
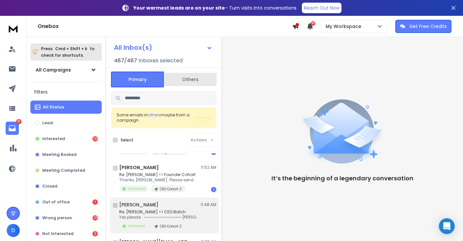
click at [192, 214] on p "Re: [PERSON_NAME] <> CEO Batch" at bounding box center [158, 212] width 79 height 5
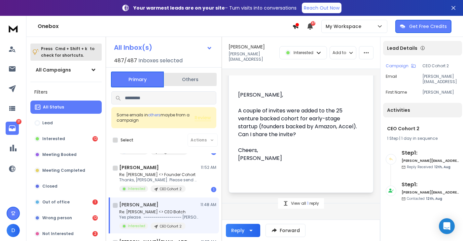
scroll to position [0, 0]
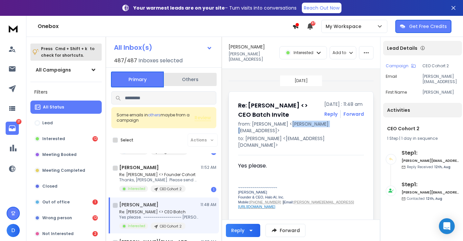
drag, startPoint x: 292, startPoint y: 120, endPoint x: 323, endPoint y: 120, distance: 31.4
click at [323, 121] on p "from: [PERSON_NAME] <[PERSON_NAME][EMAIL_ADDRESS]>" at bounding box center [301, 127] width 126 height 13
